Goal: Task Accomplishment & Management: Manage account settings

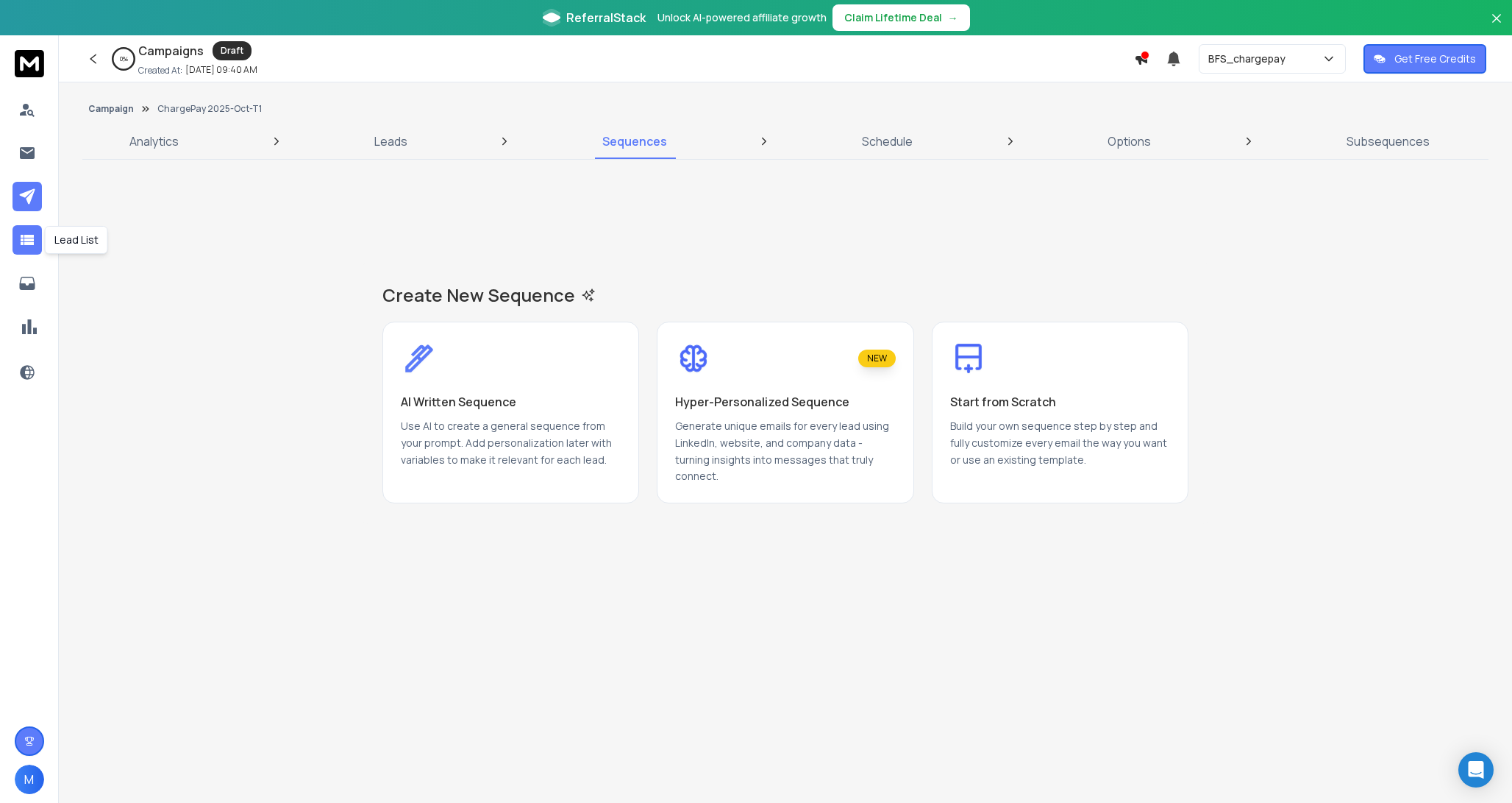
click at [23, 241] on icon at bounding box center [27, 239] width 17 height 17
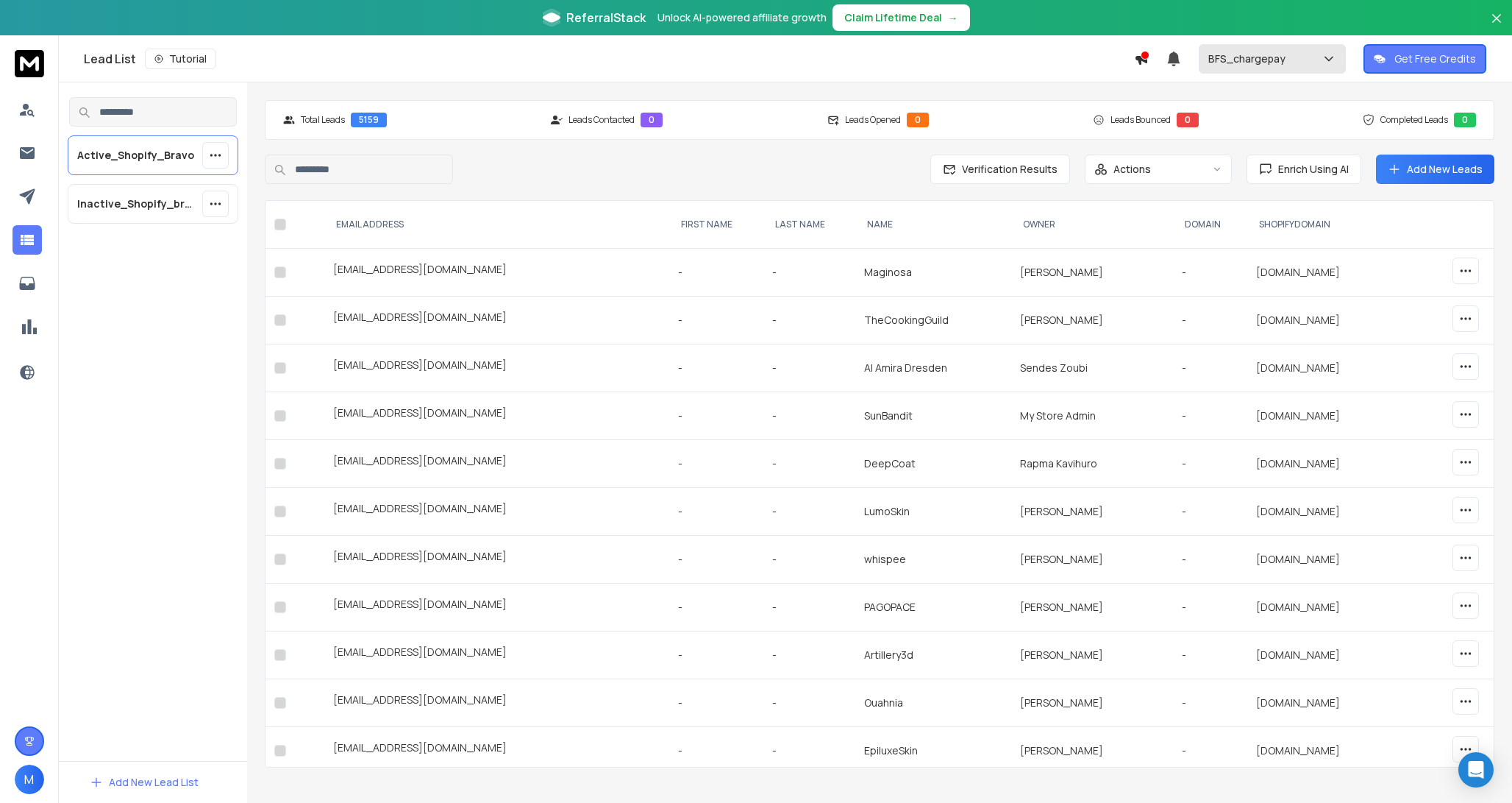
click at [1238, 63] on p "BFS_chargepay" at bounding box center [1250, 59] width 83 height 15
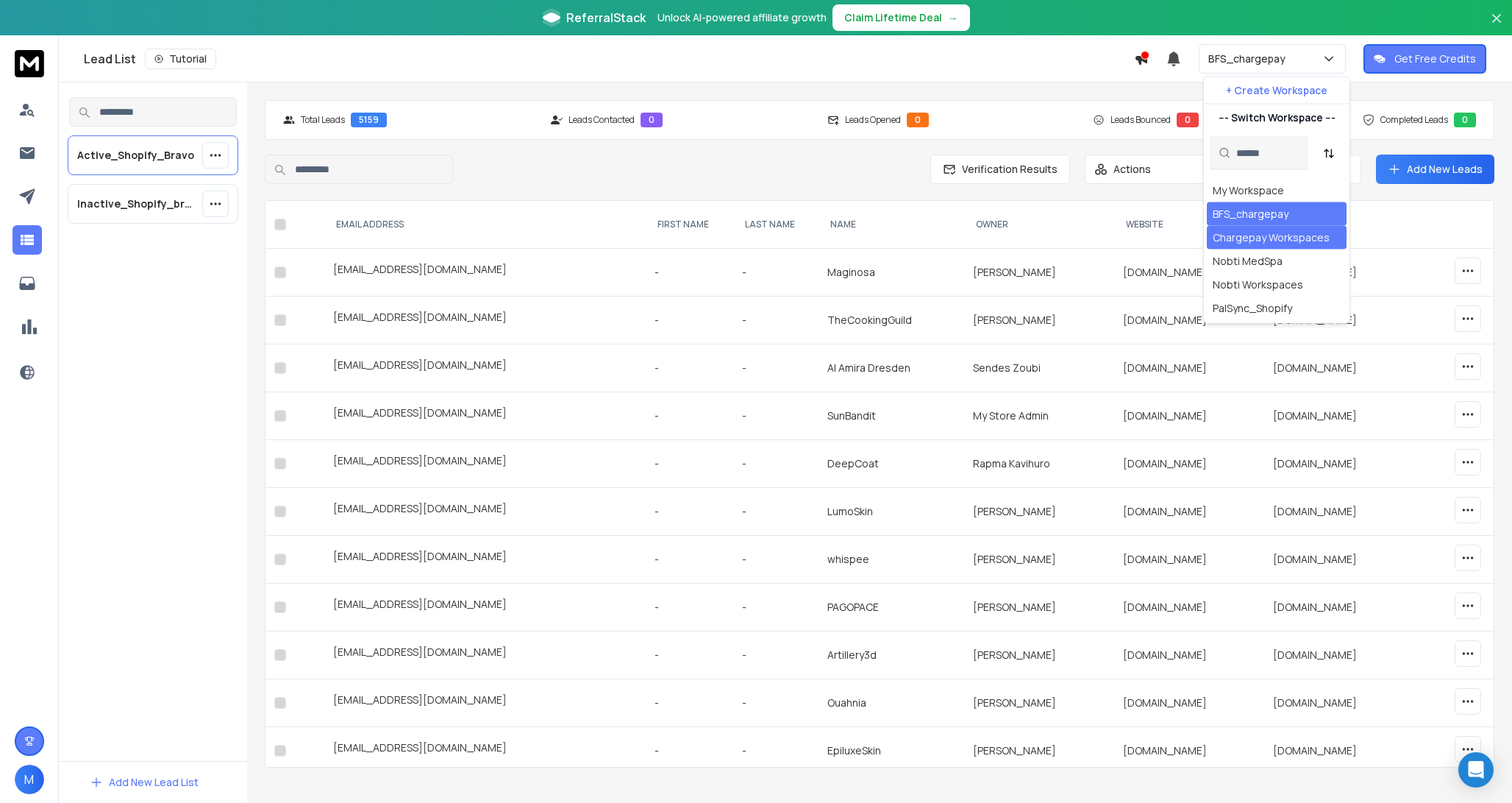
click at [1262, 238] on div "Chargepay Workspaces" at bounding box center [1271, 238] width 117 height 15
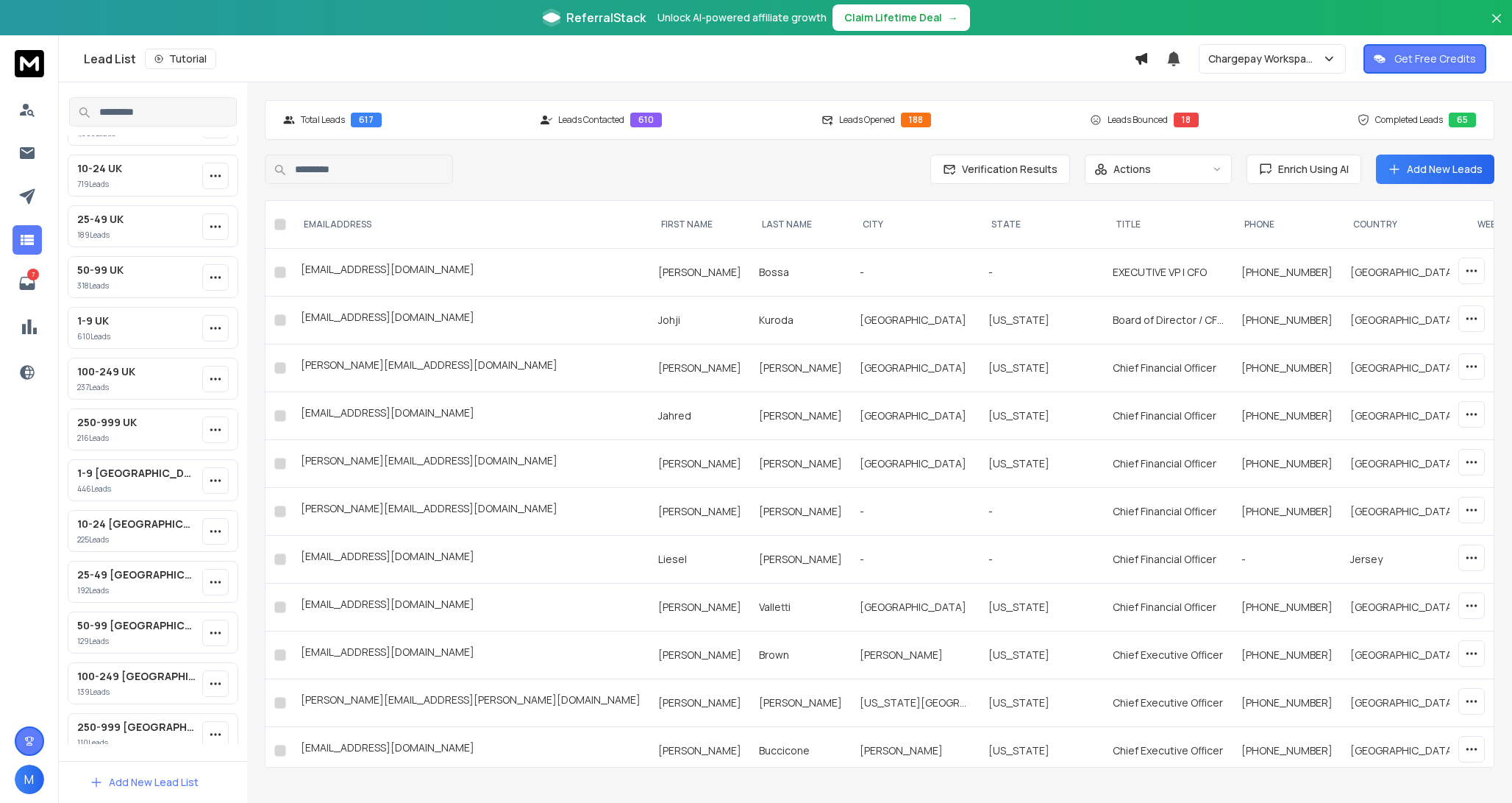
scroll to position [309, 0]
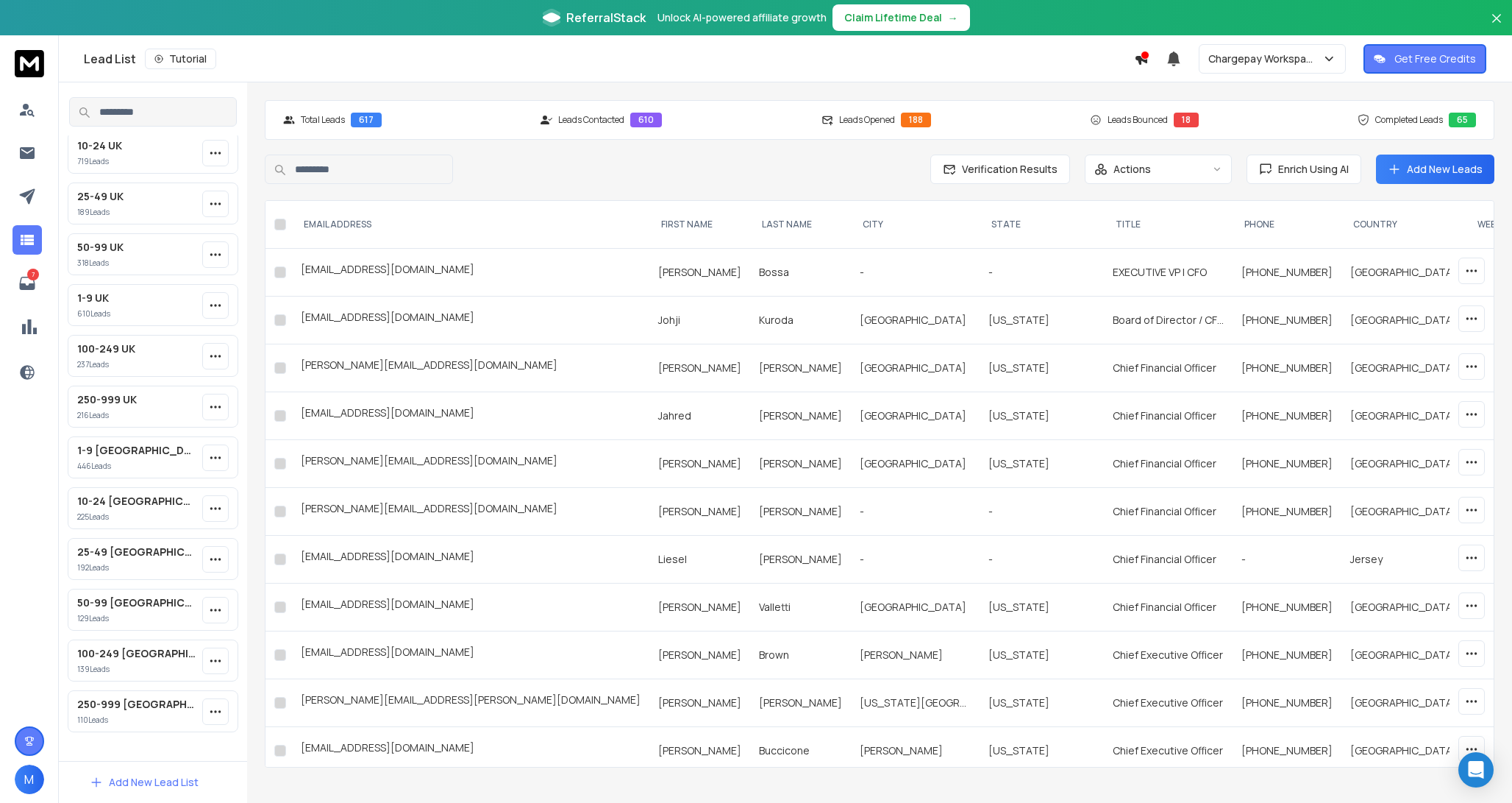
click at [123, 716] on p "110 Lead s" at bounding box center [137, 719] width 119 height 11
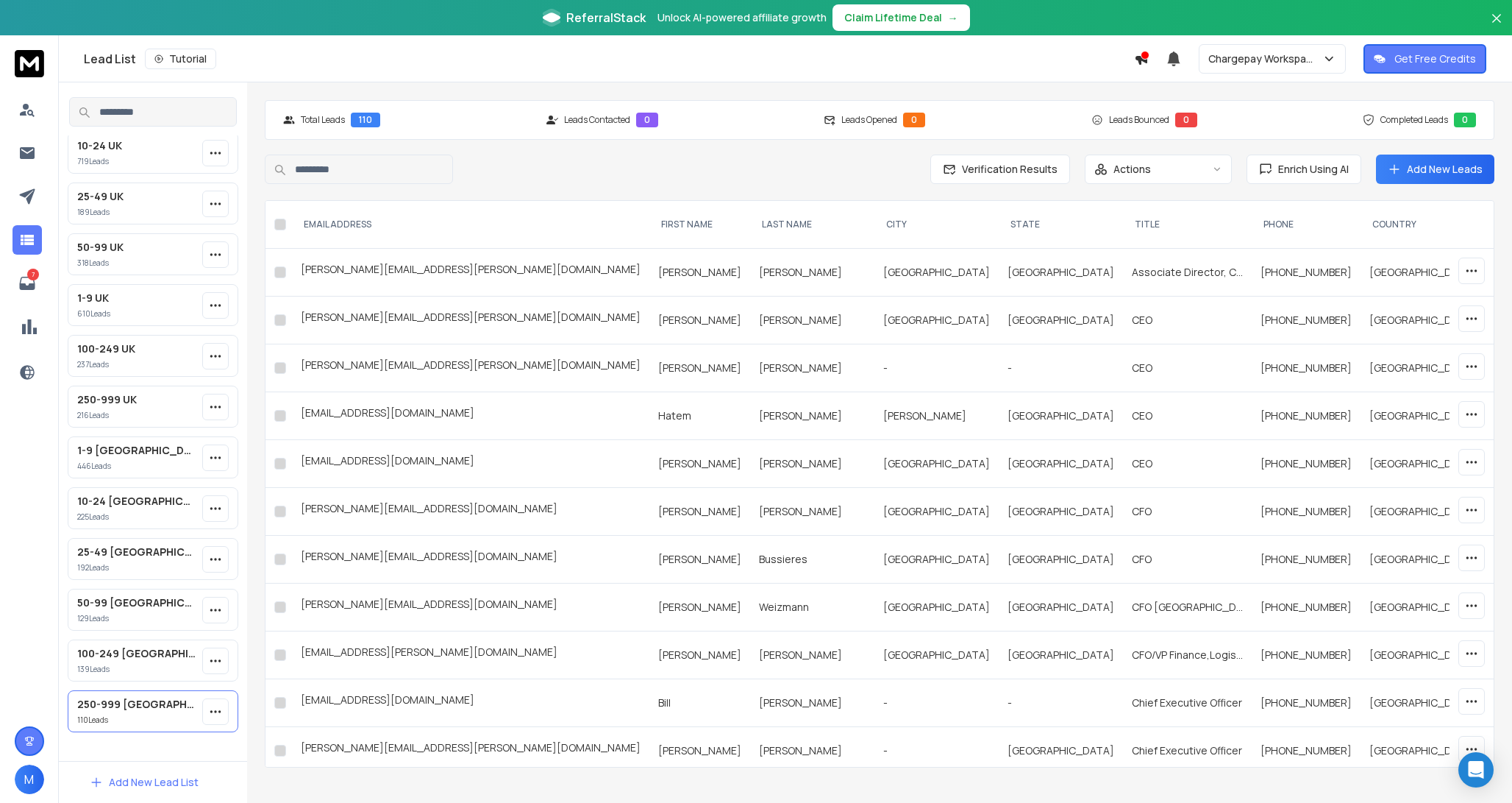
click at [211, 719] on button "button" at bounding box center [216, 712] width 27 height 27
click at [537, 164] on div "Verification Results Actions Enrich Using AI Add New Leads" at bounding box center [879, 168] width 1230 height 29
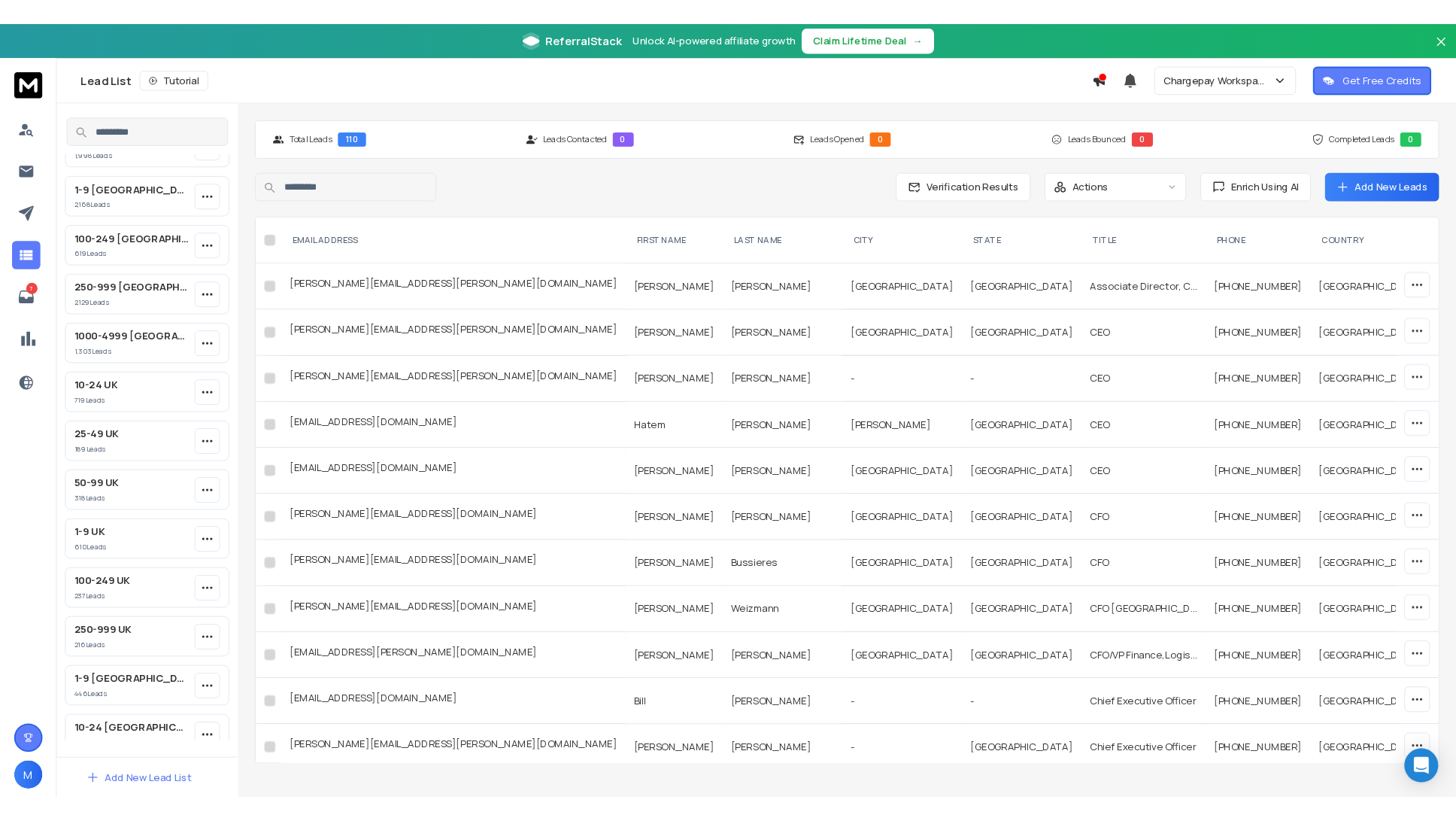
scroll to position [0, 0]
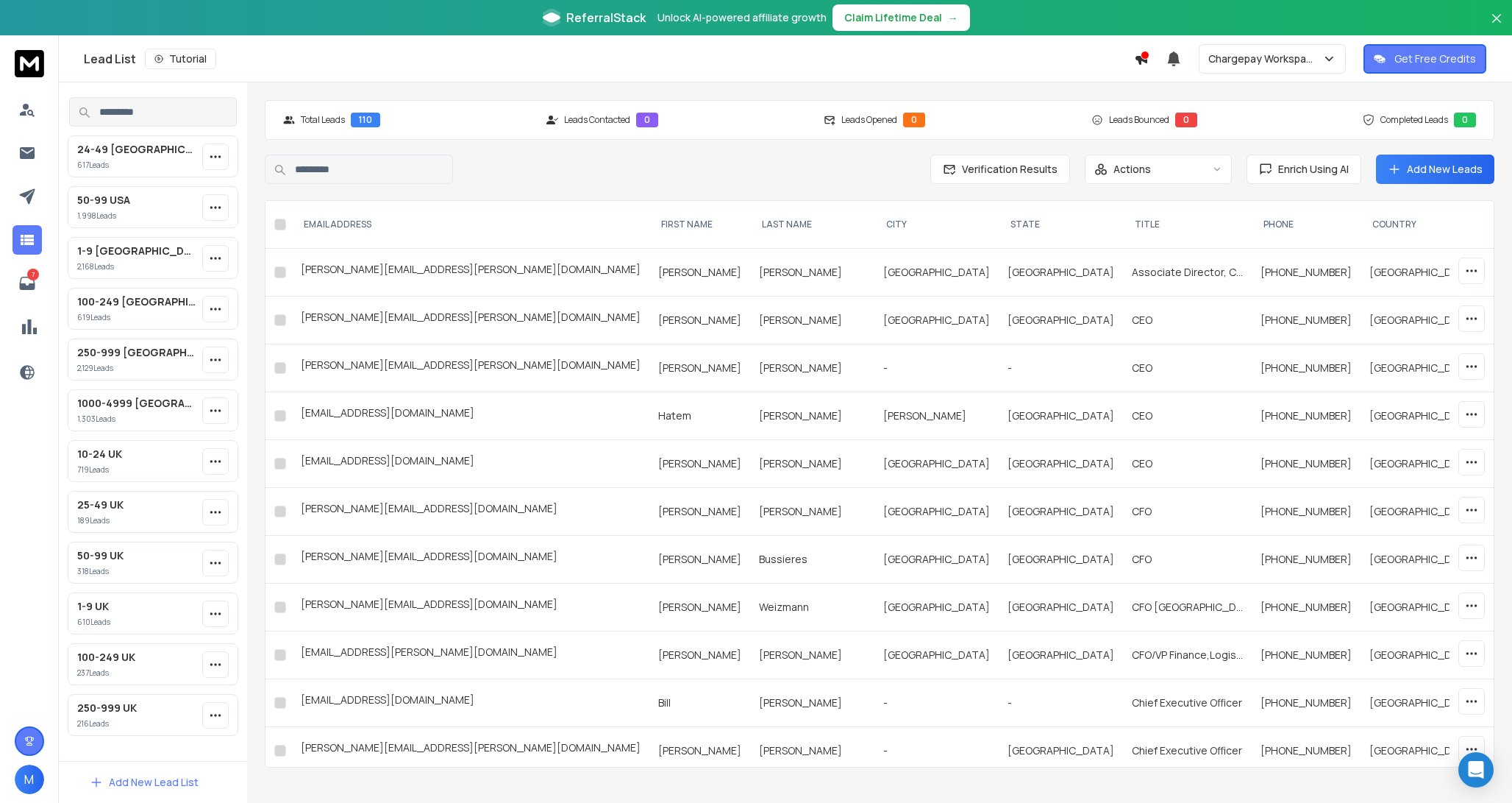
click at [143, 173] on div "24-49 USA 617 Lead s" at bounding box center [153, 156] width 171 height 42
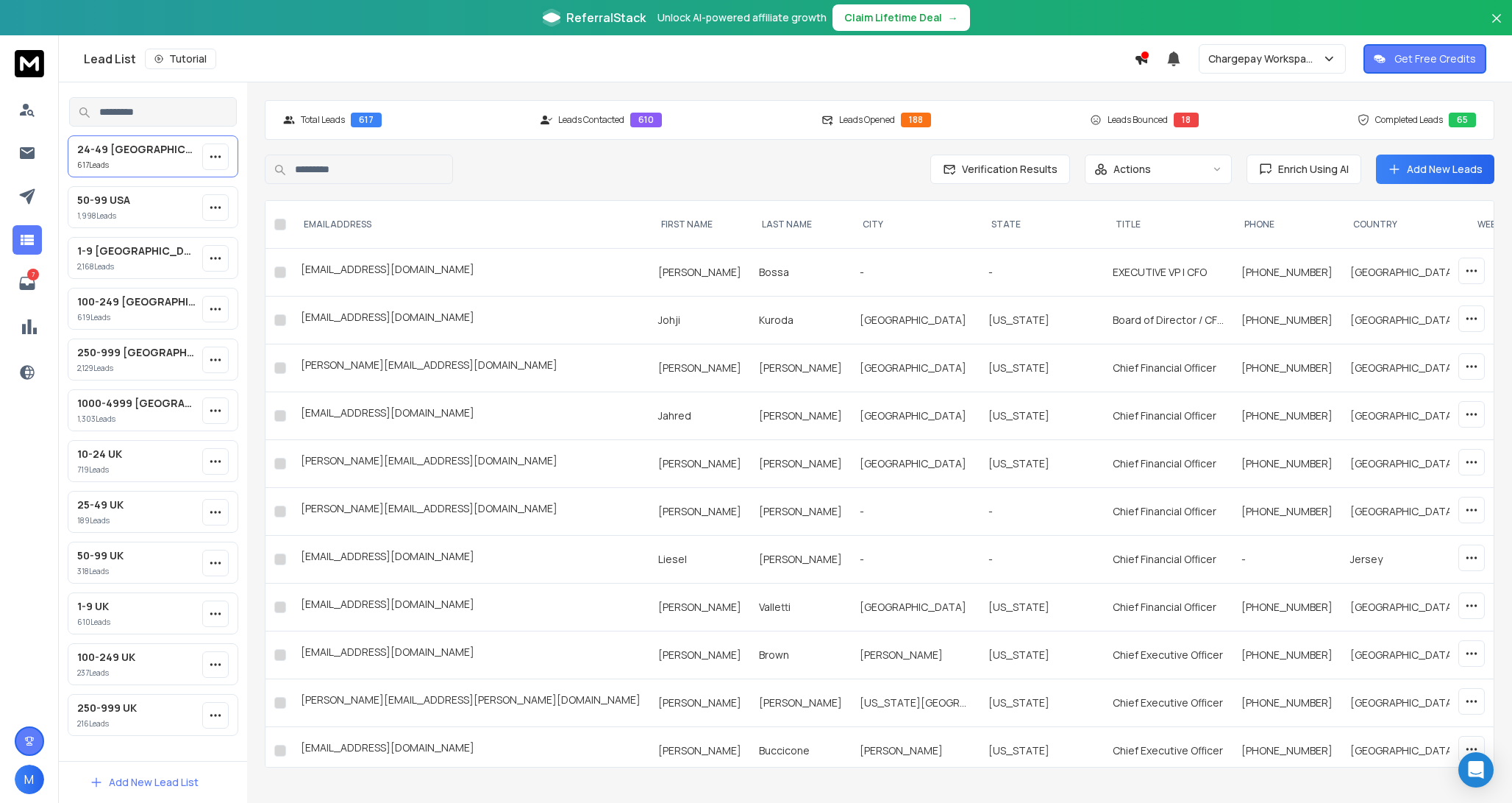
click at [1453, 112] on div "Total Leads 617 Leads Contacted 610 Leads Opened 188 Leads Bounced 18 Completed…" at bounding box center [879, 120] width 1230 height 40
click at [135, 205] on div "50-99 USA 1,998 Lead s" at bounding box center [153, 207] width 171 height 42
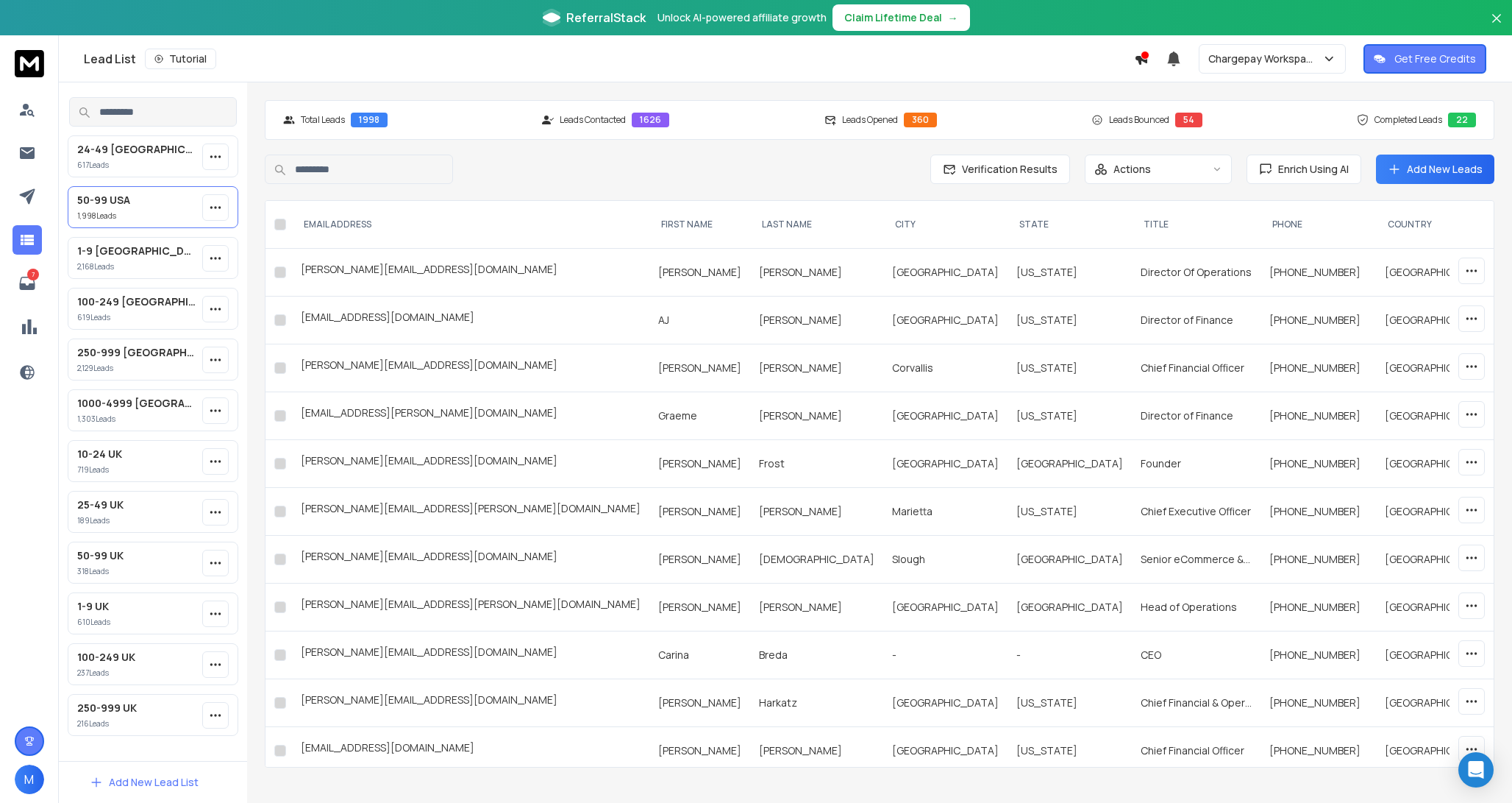
click at [134, 251] on div "1-9 USA 2,168 Lead s" at bounding box center [153, 258] width 171 height 42
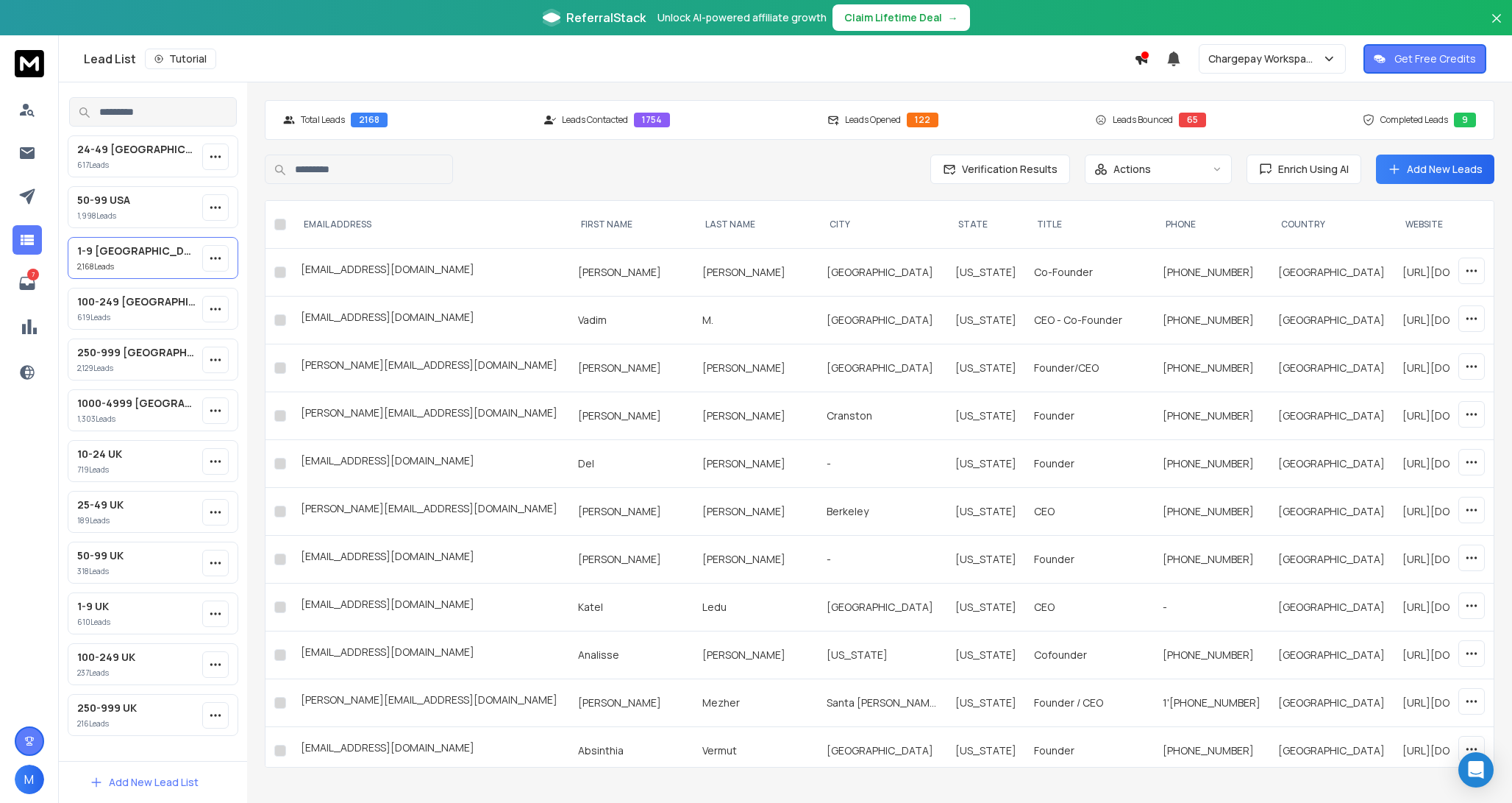
click at [143, 157] on div "24-49 USA 617 Lead s" at bounding box center [153, 156] width 171 height 42
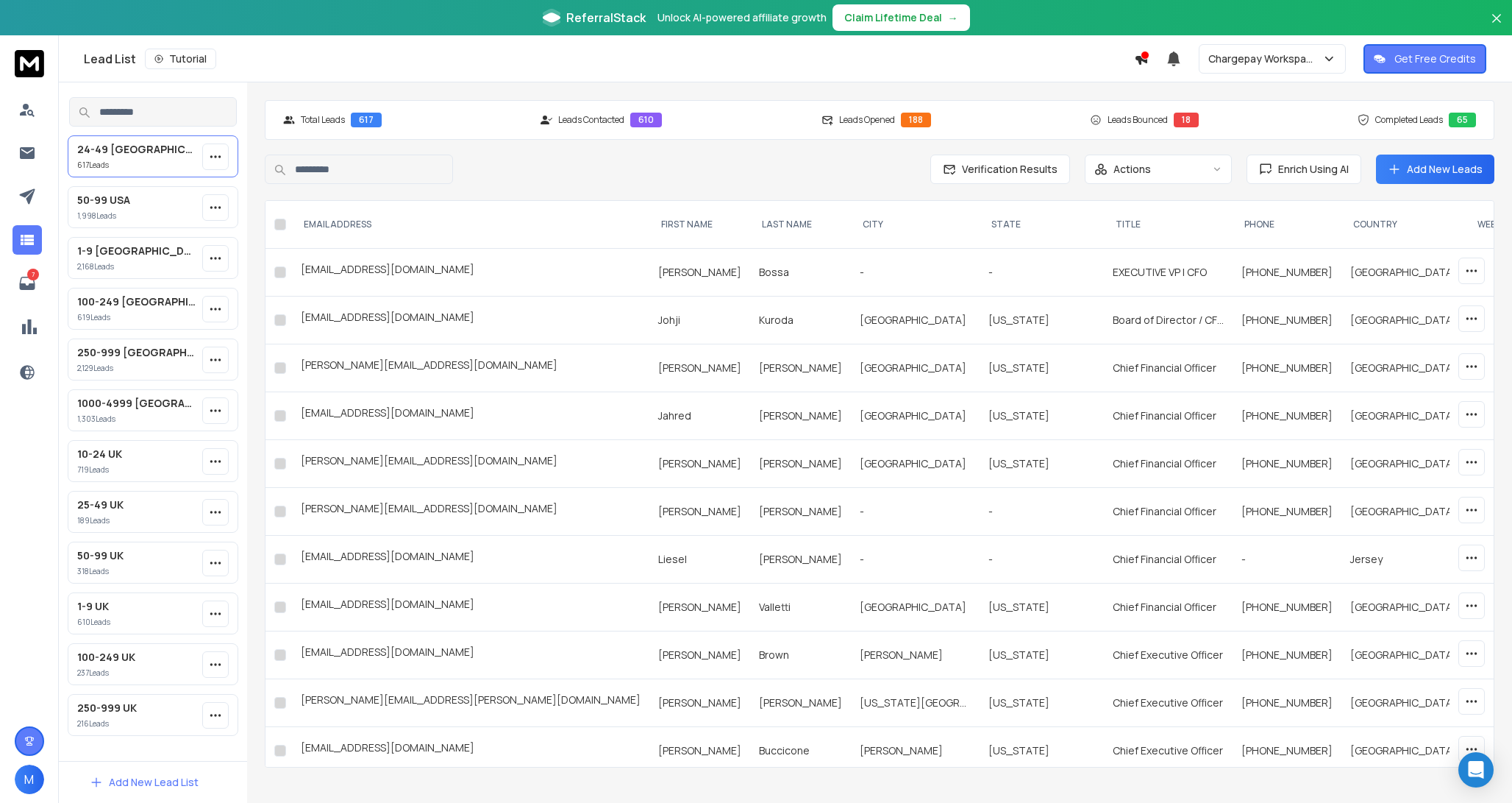
click at [1413, 116] on p "Completed Leads" at bounding box center [1409, 119] width 68 height 12
click at [22, 155] on icon at bounding box center [27, 153] width 15 height 12
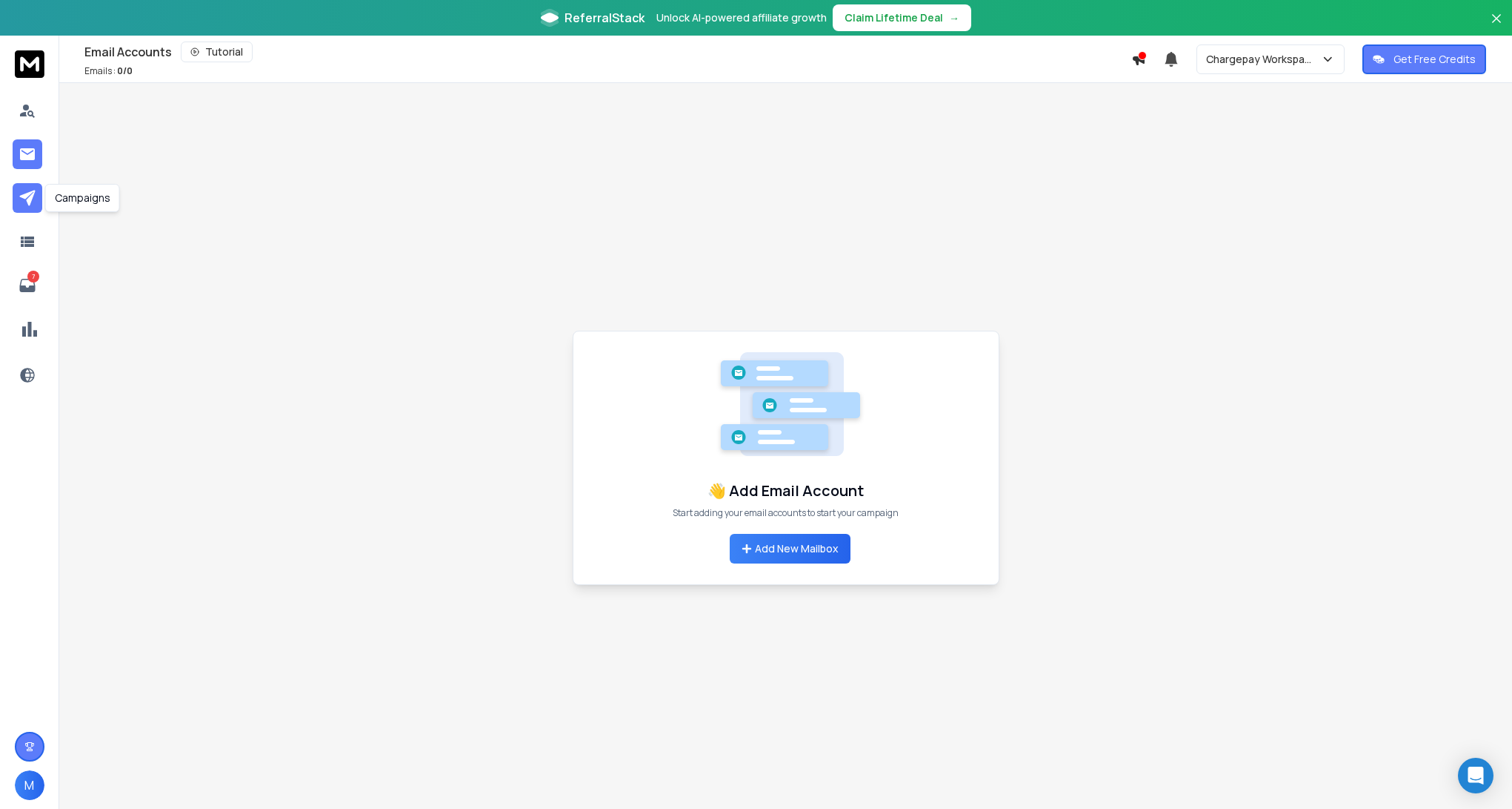
click at [28, 200] on icon at bounding box center [27, 198] width 16 height 16
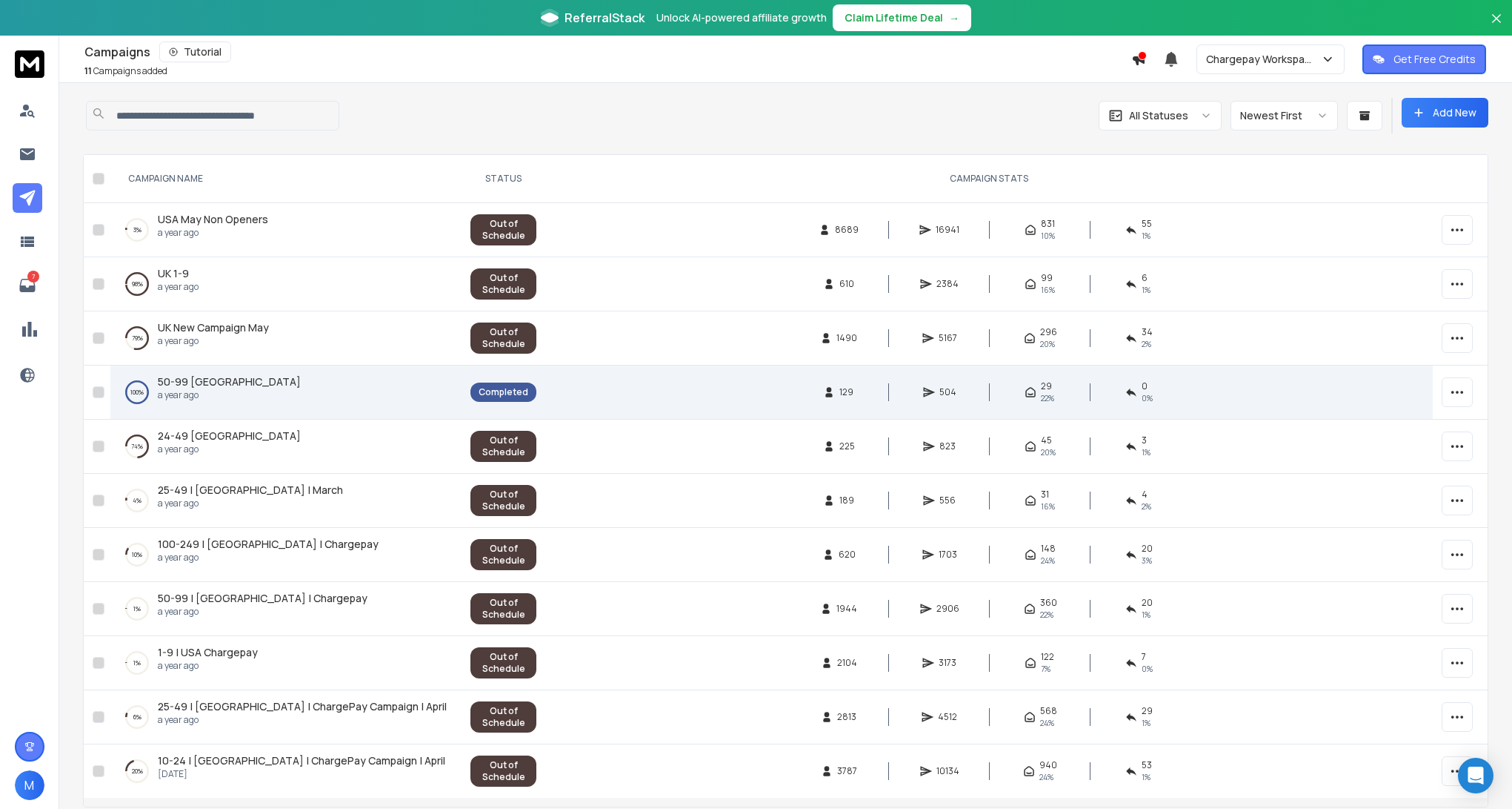
click at [586, 389] on div "129 504 29 22 % 0 0 %" at bounding box center [988, 392] width 870 height 23
